Goal: Check status

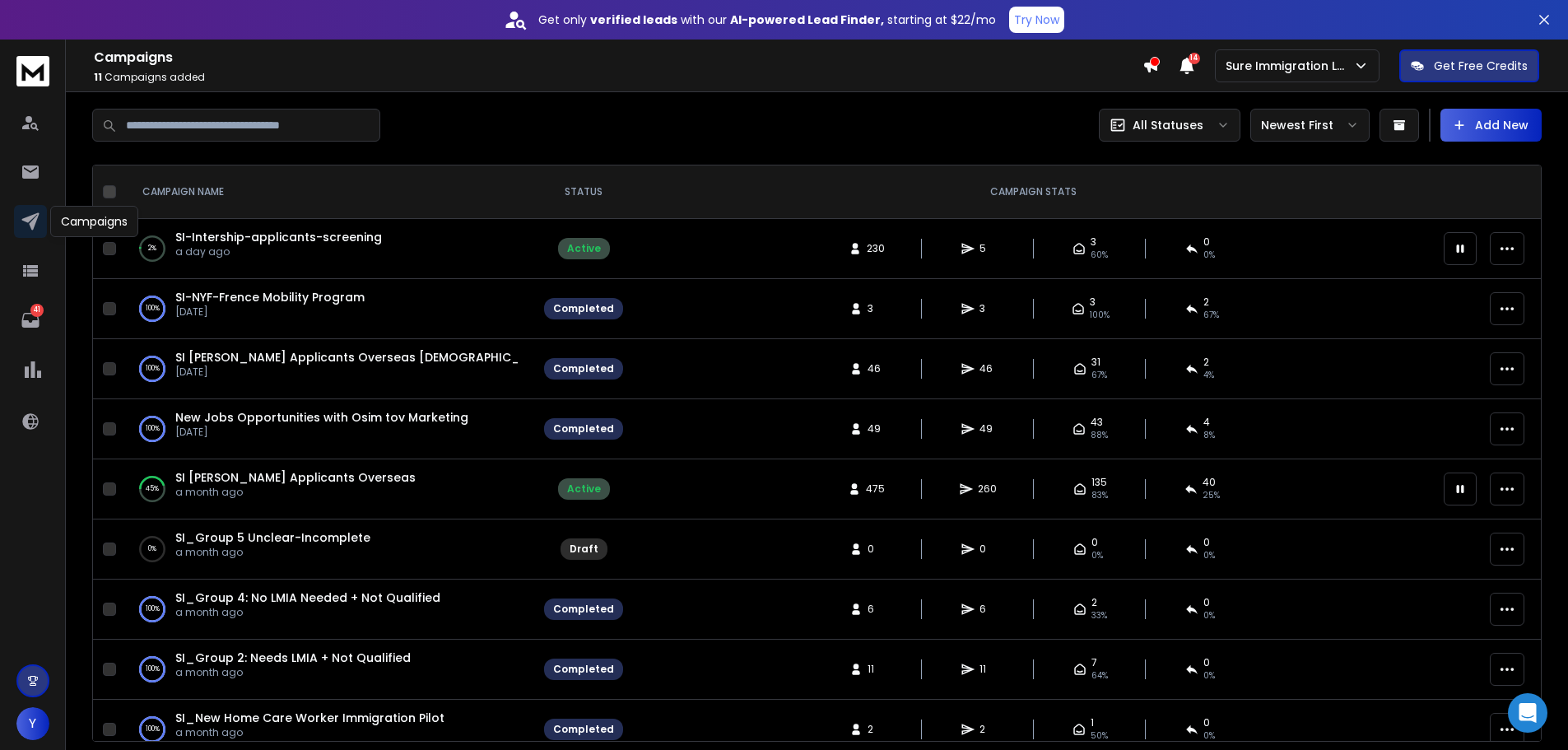
click at [42, 214] on link at bounding box center [30, 221] width 33 height 33
click at [1454, 247] on icon at bounding box center [1461, 248] width 15 height 15
click at [332, 237] on span "SI-Intership-applicants-screening" at bounding box center [278, 237] width 207 height 17
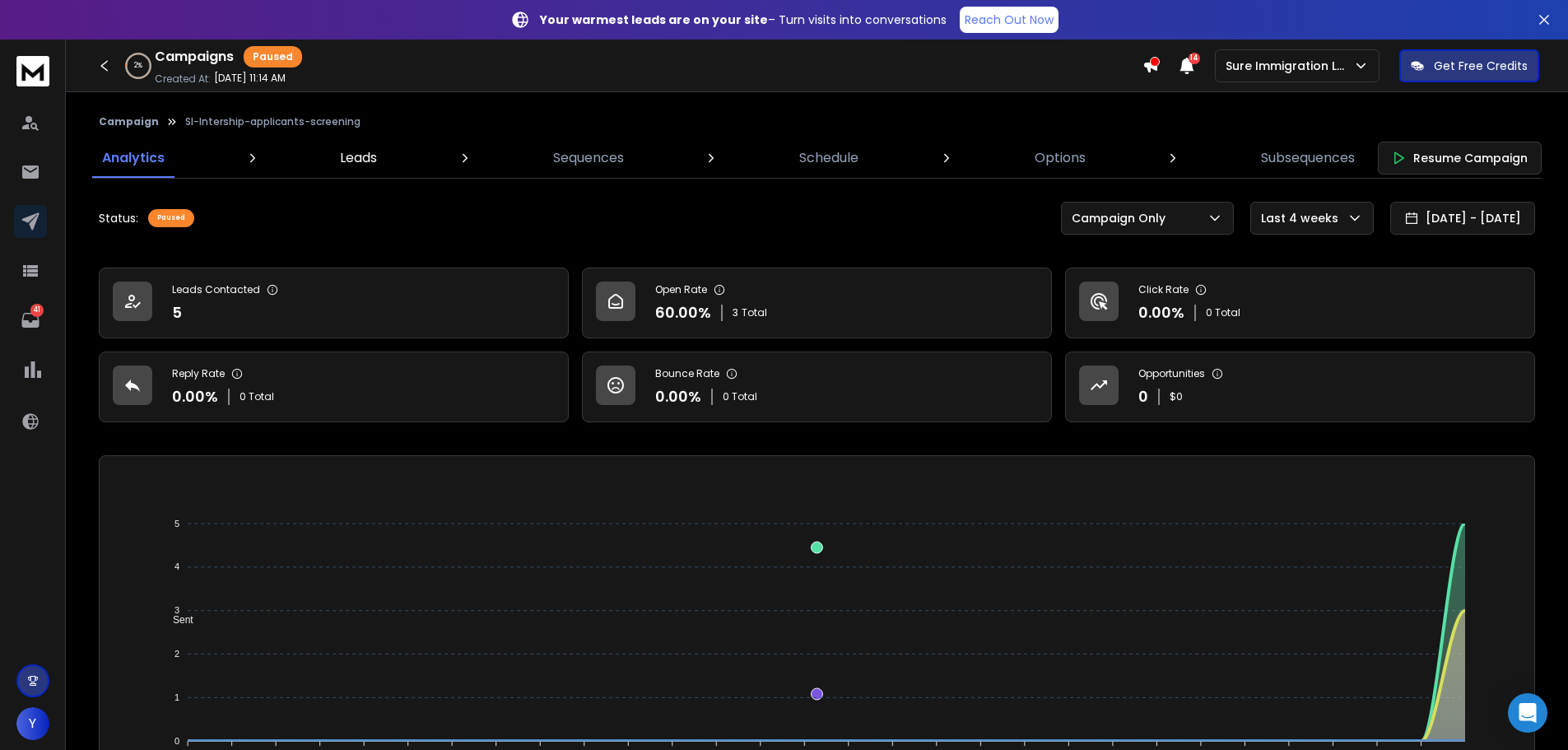
click at [370, 149] on p "Leads" at bounding box center [358, 158] width 37 height 19
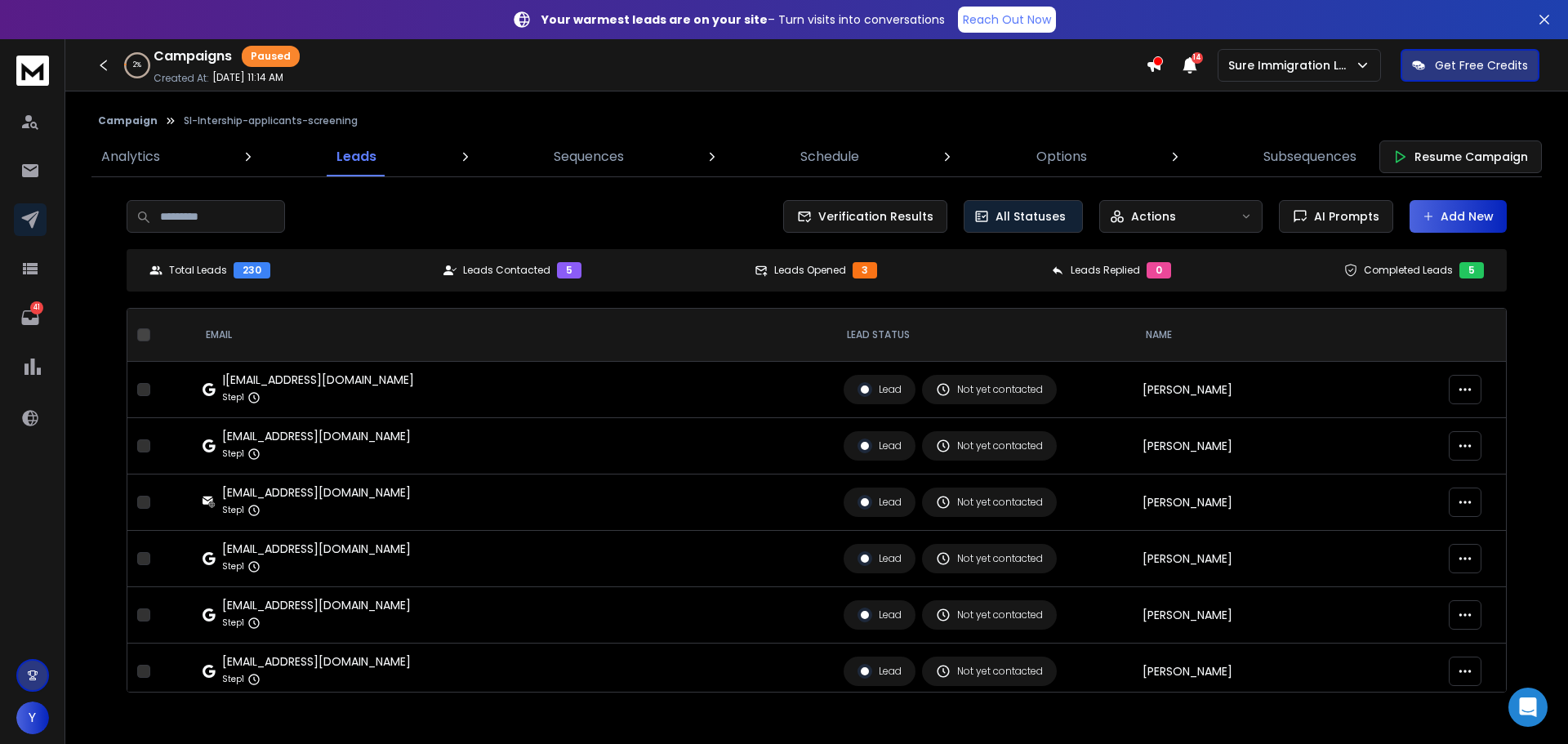
click at [1014, 214] on p "All Statuses" at bounding box center [1030, 216] width 70 height 17
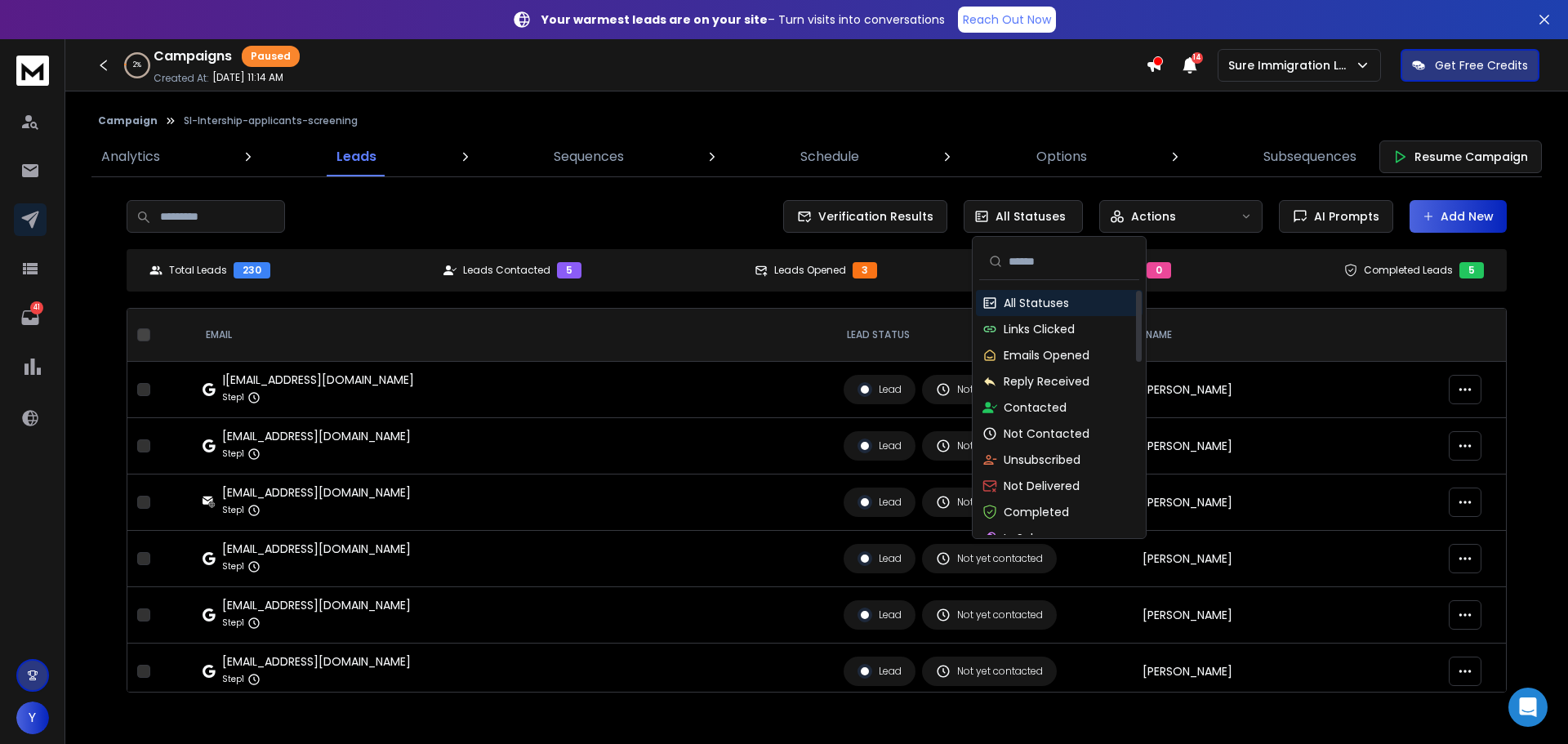
click at [1041, 304] on p "All Statuses" at bounding box center [1035, 303] width 65 height 17
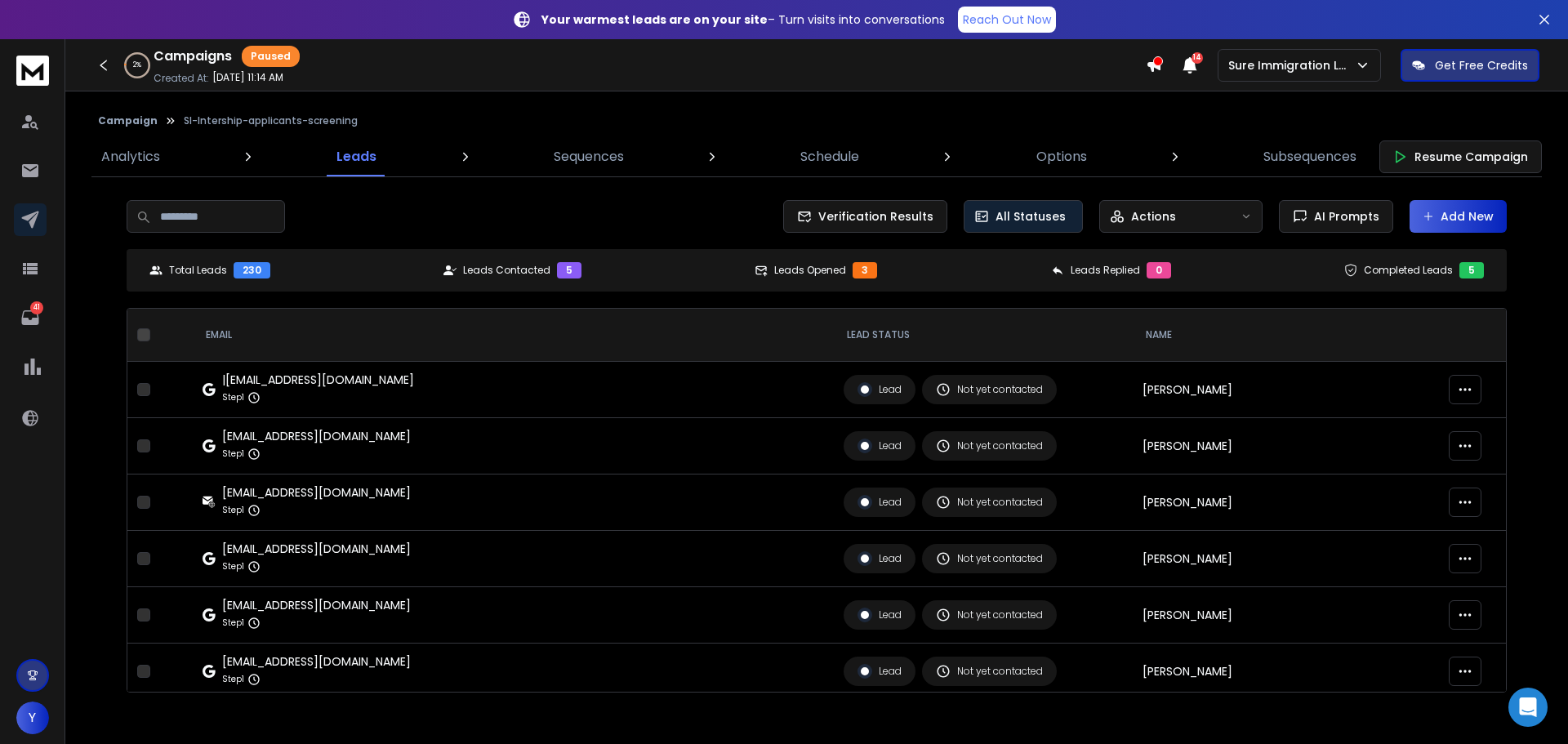
click at [1027, 218] on p "All Statuses" at bounding box center [1030, 216] width 70 height 17
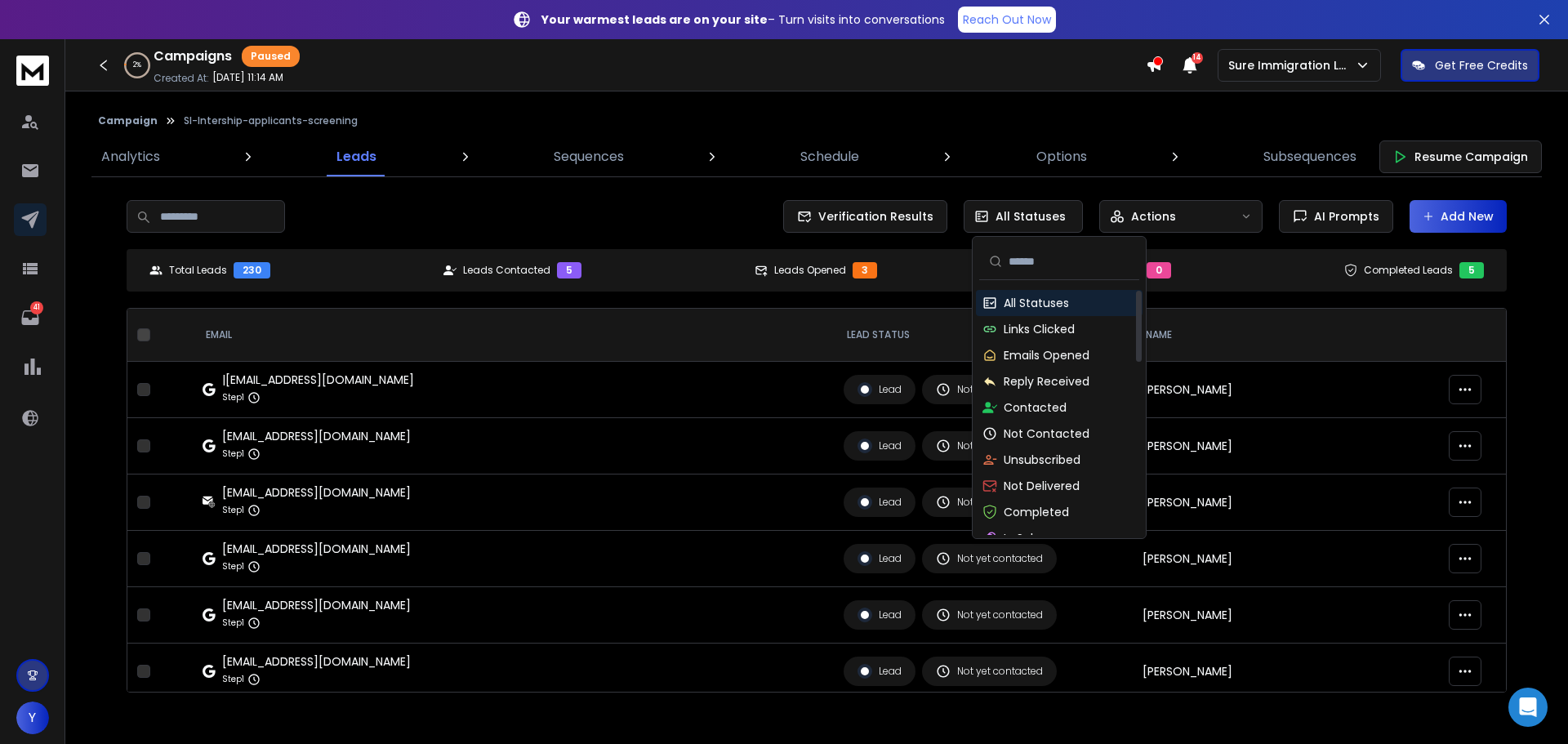
click at [1009, 297] on p "All Statuses" at bounding box center [1035, 303] width 65 height 17
